Goal: Find specific page/section: Go to known website

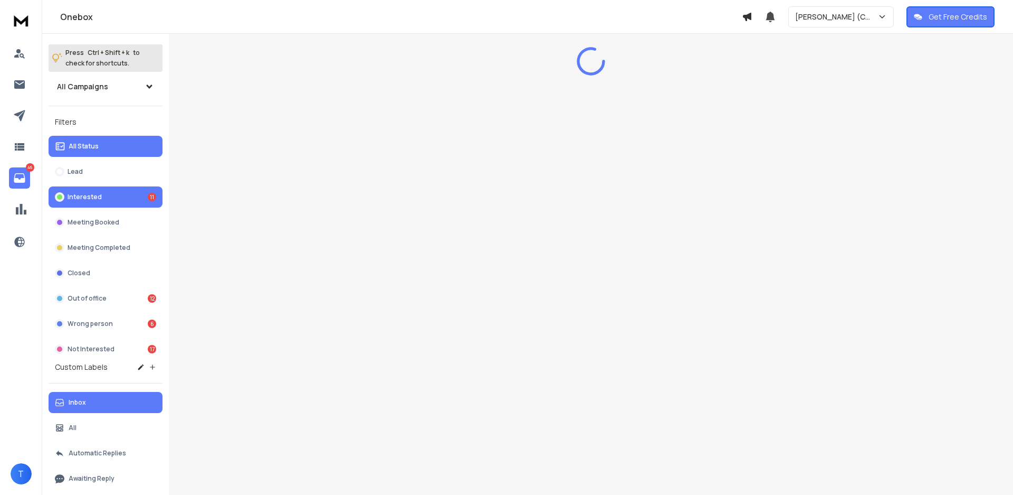
click at [118, 198] on button "Interested 11" at bounding box center [106, 196] width 114 height 21
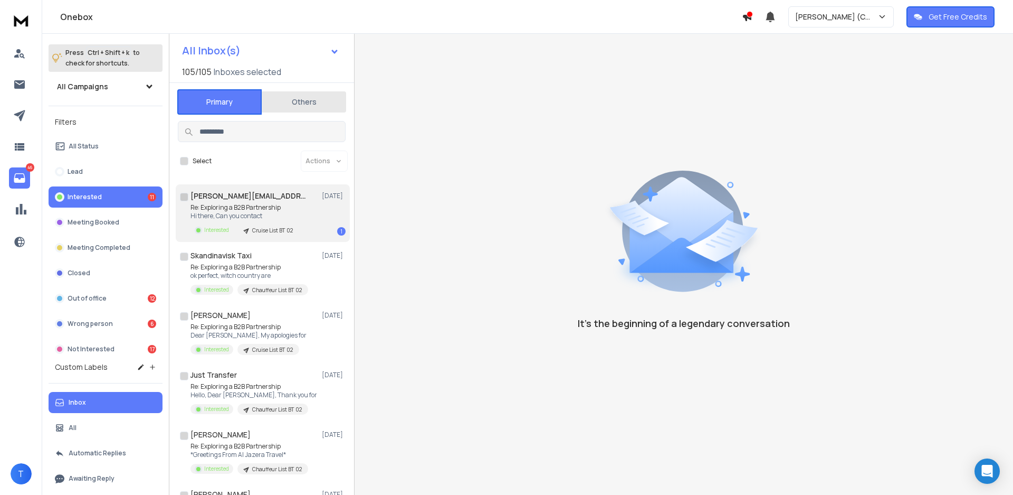
click at [248, 197] on h1 "[PERSON_NAME][EMAIL_ADDRESS][DOMAIN_NAME]" at bounding box center [249, 196] width 116 height 11
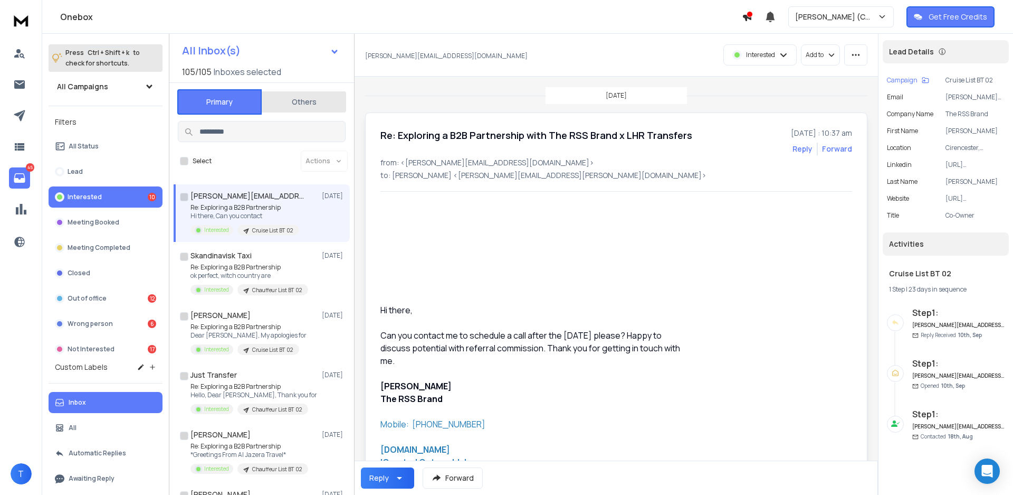
scroll to position [53, 0]
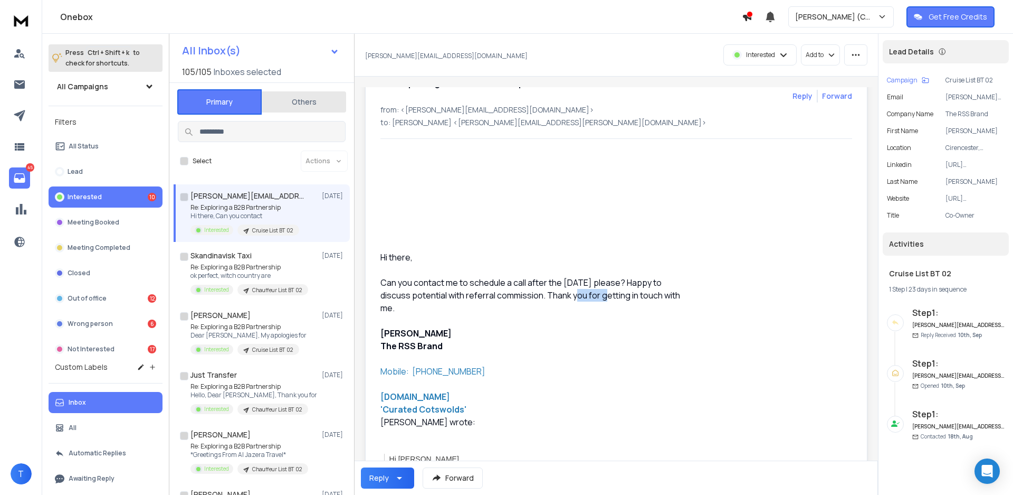
click at [589, 295] on div "Can you contact me to schedule a call after the [DATE] please? Happy to discuss…" at bounding box center [535, 295] width 308 height 38
click at [593, 346] on div "The RSS Brand" at bounding box center [535, 345] width 308 height 13
drag, startPoint x: 508, startPoint y: 369, endPoint x: 382, endPoint y: 263, distance: 164.8
click at [382, 263] on div "Hi there, Can you contact me to schedule a call after the [DATE] please? Happy …" at bounding box center [535, 333] width 308 height 165
copy div "Hi there, Can you contact me to schedule a call after the [DATE] please? Happy …"
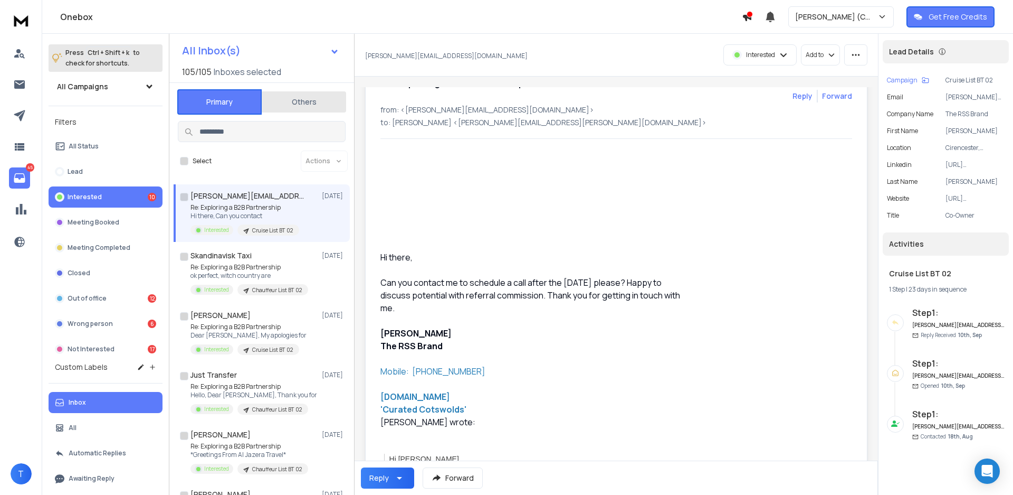
click at [564, 230] on div "Hi there, Can you contact me to schedule a call after the [DATE] please? Happy …" at bounding box center [535, 465] width 308 height 633
drag, startPoint x: 467, startPoint y: 300, endPoint x: 487, endPoint y: 297, distance: 20.8
click at [487, 297] on div "Can you contact me to schedule a call after the [DATE] please? Happy to discuss…" at bounding box center [535, 295] width 308 height 38
click at [513, 299] on div "Can you contact me to schedule a call after the [DATE] please? Happy to discuss…" at bounding box center [535, 295] width 308 height 38
click at [520, 298] on div "Can you contact me to schedule a call after the [DATE] please? Happy to discuss…" at bounding box center [535, 295] width 308 height 38
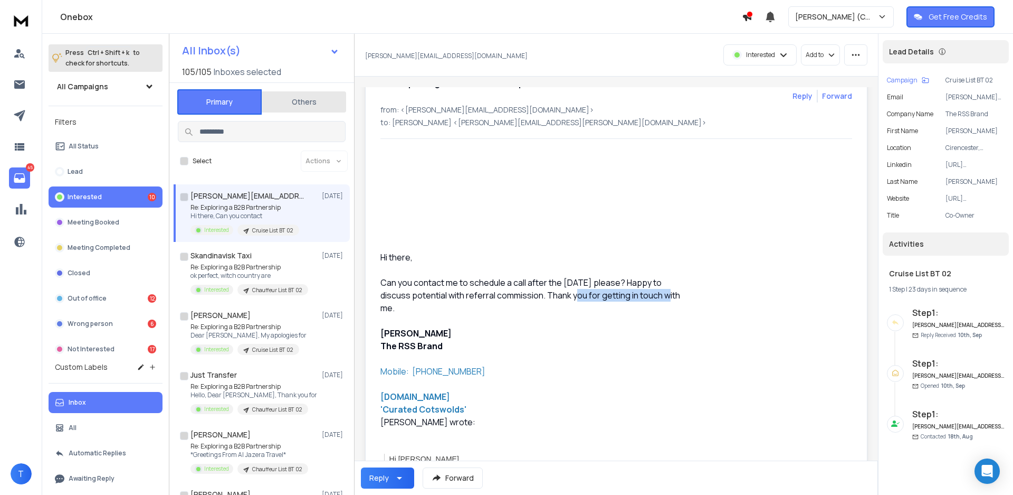
drag, startPoint x: 572, startPoint y: 298, endPoint x: 647, endPoint y: 298, distance: 75.0
click at [647, 298] on div "Can you contact me to schedule a call after the [DATE] please? Happy to discuss…" at bounding box center [535, 295] width 308 height 38
click at [654, 362] on div at bounding box center [535, 358] width 308 height 13
click at [448, 397] on font "[DOMAIN_NAME]" at bounding box center [416, 397] width 70 height 12
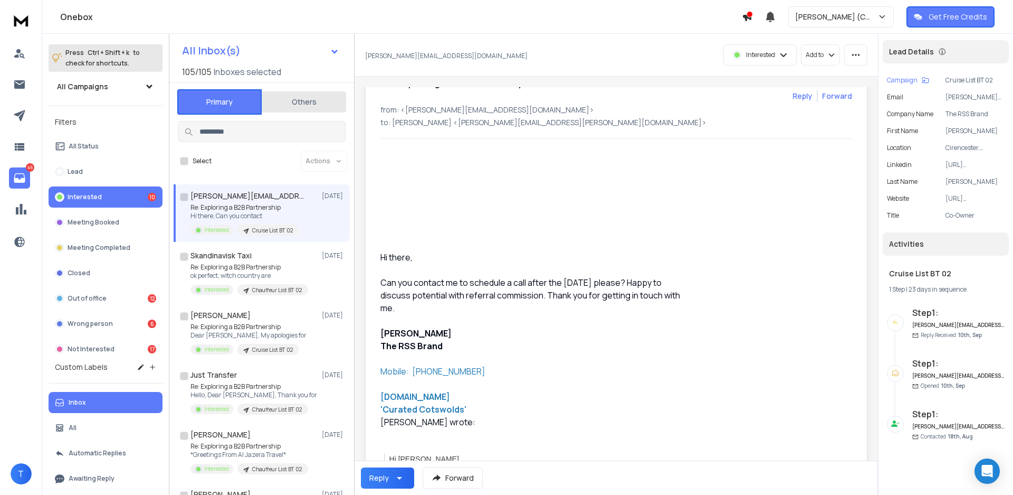
click at [412, 411] on b "'Curated Cotswolds'" at bounding box center [424, 409] width 86 height 12
click at [410, 395] on font "[DOMAIN_NAME]" at bounding box center [416, 397] width 70 height 12
click at [450, 397] on font "[DOMAIN_NAME]" at bounding box center [416, 397] width 70 height 12
drag, startPoint x: 494, startPoint y: 396, endPoint x: 423, endPoint y: 396, distance: 71.3
click at [423, 396] on div "[DOMAIN_NAME]" at bounding box center [535, 396] width 308 height 13
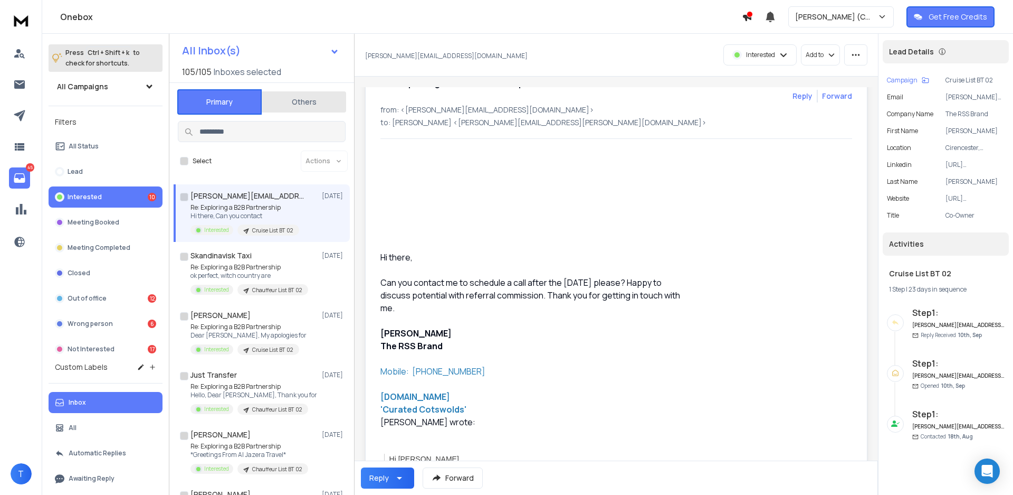
click at [501, 395] on div "[DOMAIN_NAME]" at bounding box center [535, 396] width 308 height 13
click at [450, 395] on font "[DOMAIN_NAME]" at bounding box center [416, 397] width 70 height 12
click at [505, 398] on div "[DOMAIN_NAME]" at bounding box center [535, 396] width 308 height 13
drag, startPoint x: 491, startPoint y: 395, endPoint x: 373, endPoint y: 394, distance: 118.2
click at [373, 394] on div "Re: Exploring a B2B Partnership with The RSS Brand x LHR Transfers [DATE] : 10:…" at bounding box center [616, 446] width 503 height 772
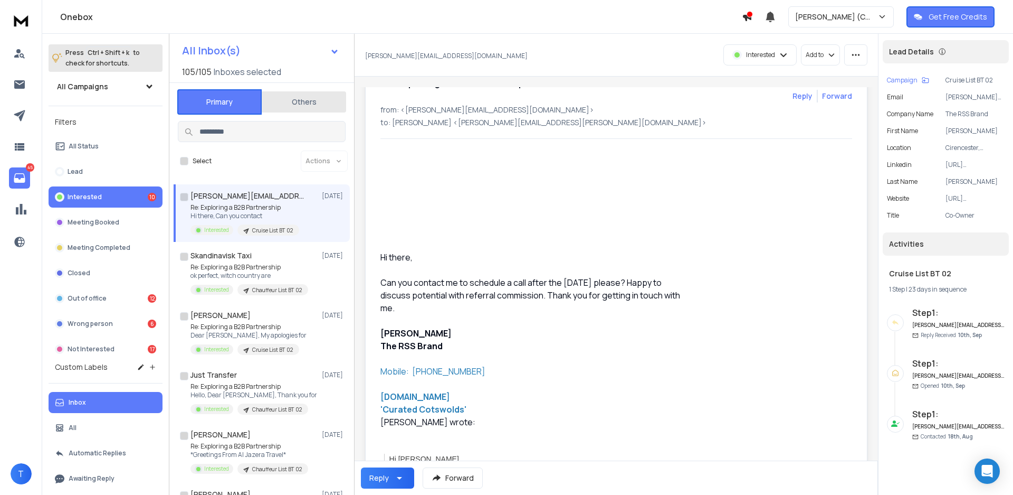
copy font "[DOMAIN_NAME]"
